Goal: Task Accomplishment & Management: Use online tool/utility

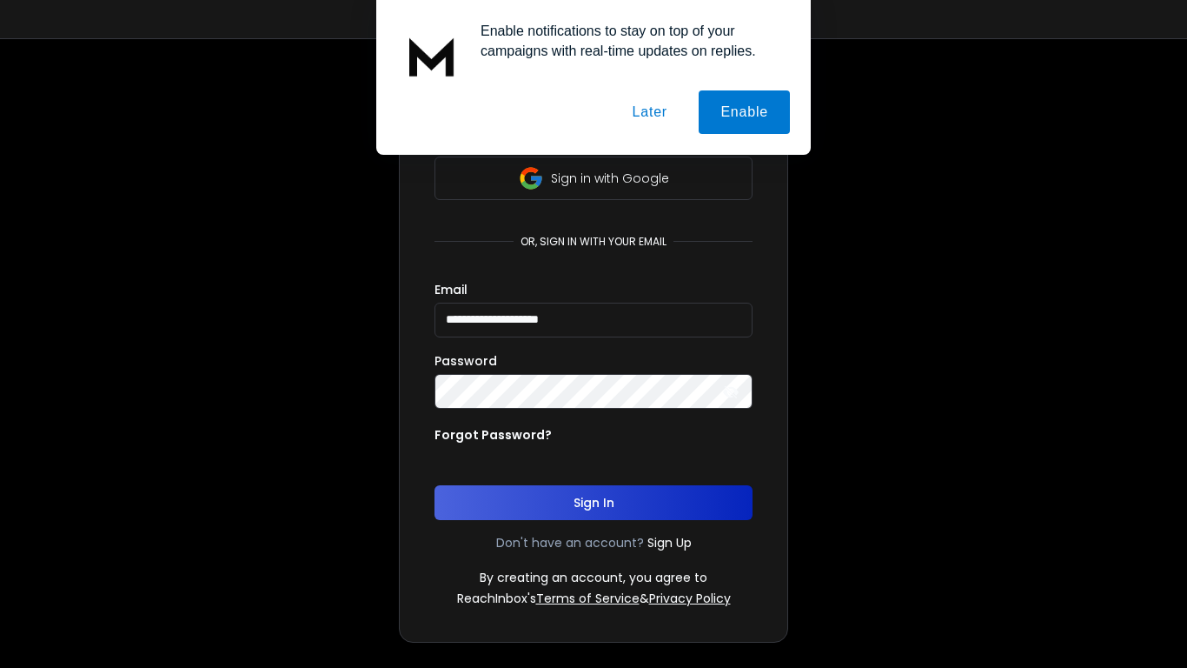
type input "**********"
click at [594, 502] on button "Sign In" at bounding box center [594, 502] width 318 height 35
